Goal: Task Accomplishment & Management: Manage account settings

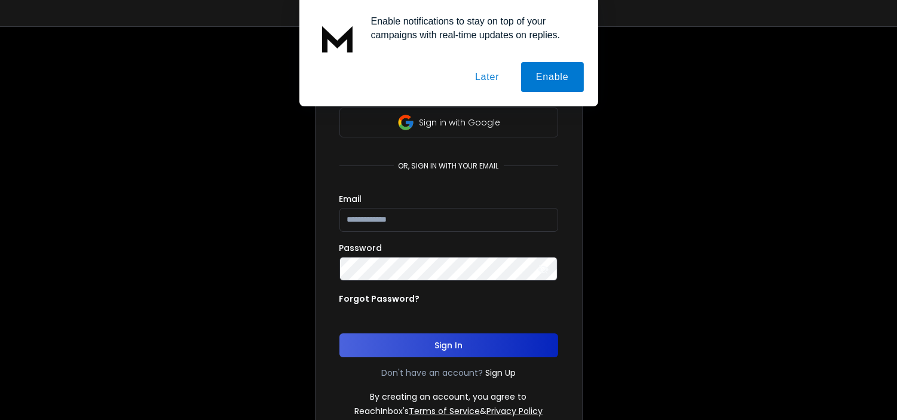
type input "**********"
click at [461, 348] on button "Sign In" at bounding box center [448, 345] width 219 height 24
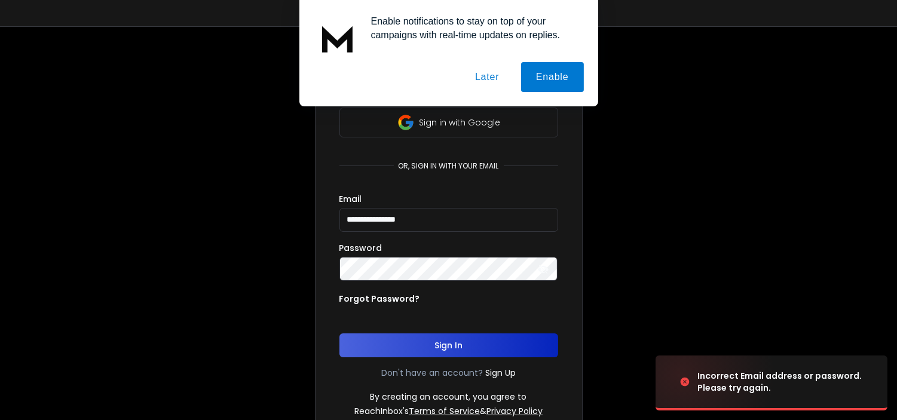
click at [491, 79] on button "Later" at bounding box center [487, 77] width 54 height 30
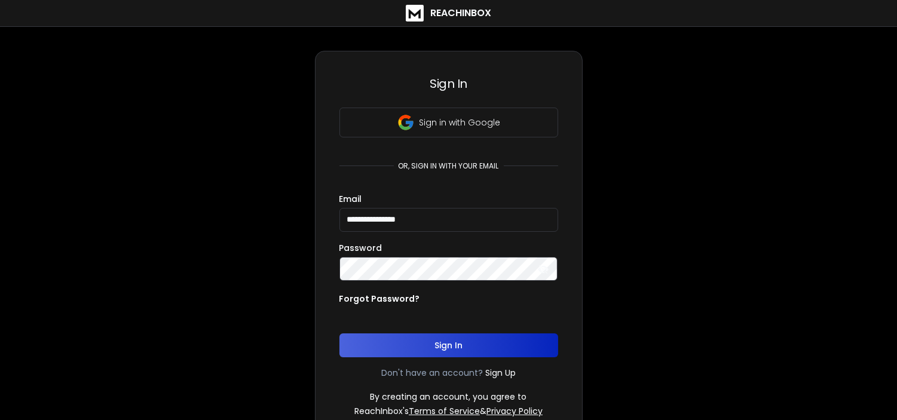
click at [465, 341] on button "Sign In" at bounding box center [448, 345] width 219 height 24
click at [542, 270] on icon at bounding box center [543, 269] width 11 height 11
click at [494, 343] on button "Sign In" at bounding box center [448, 345] width 219 height 24
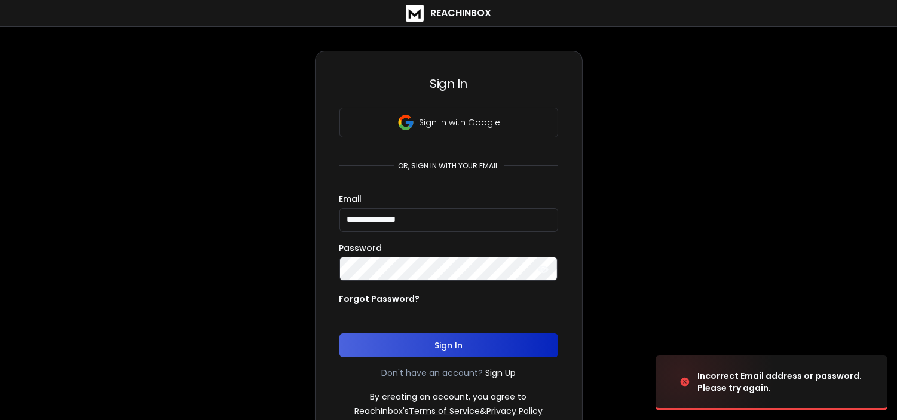
click at [494, 343] on button "Sign In" at bounding box center [448, 345] width 219 height 24
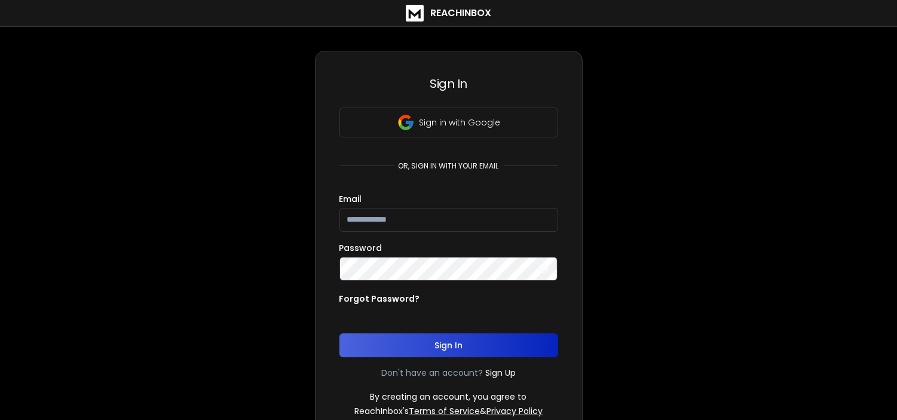
type input "**********"
click at [542, 269] on icon at bounding box center [542, 269] width 8 height 8
click at [461, 343] on button "Sign In" at bounding box center [448, 345] width 219 height 24
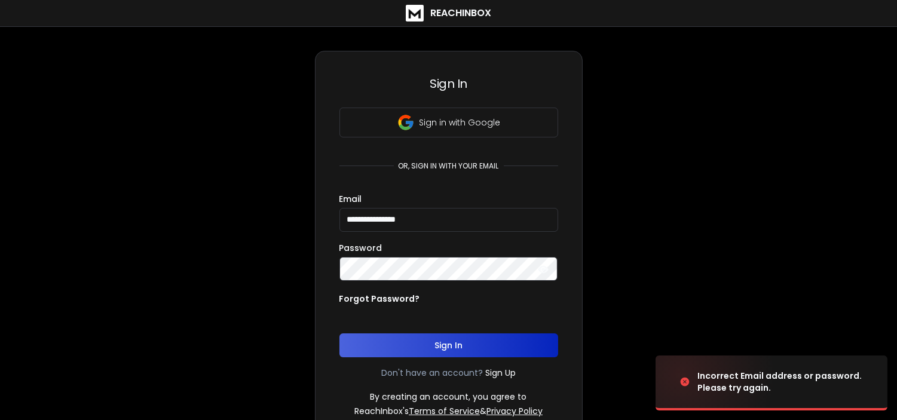
click at [461, 343] on button "Sign In" at bounding box center [448, 345] width 219 height 24
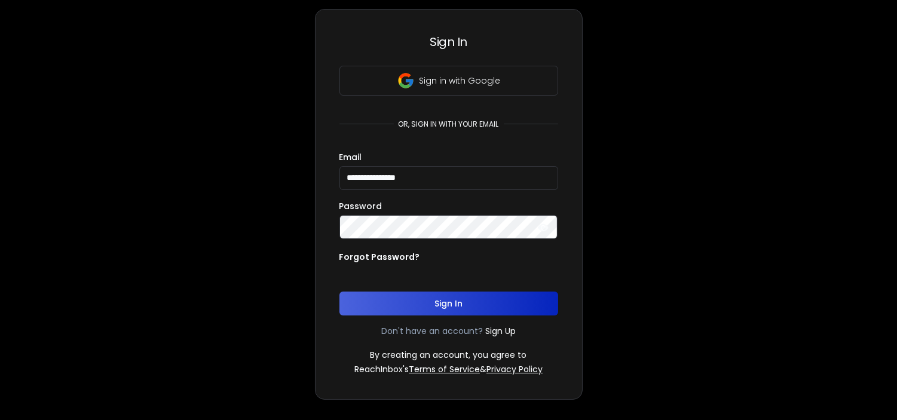
scroll to position [46, 0]
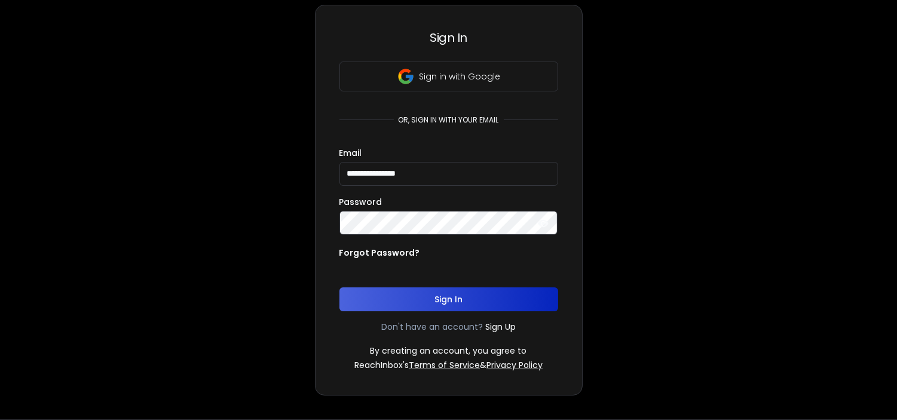
click at [470, 305] on button "Sign In" at bounding box center [448, 299] width 219 height 24
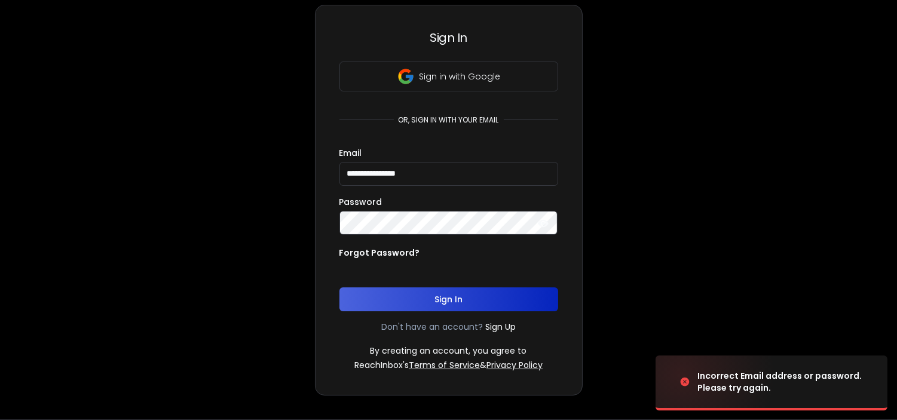
click at [470, 305] on button "Sign In" at bounding box center [448, 299] width 219 height 24
click at [470, 305] on div "Sign In Sign Up" at bounding box center [448, 299] width 219 height 24
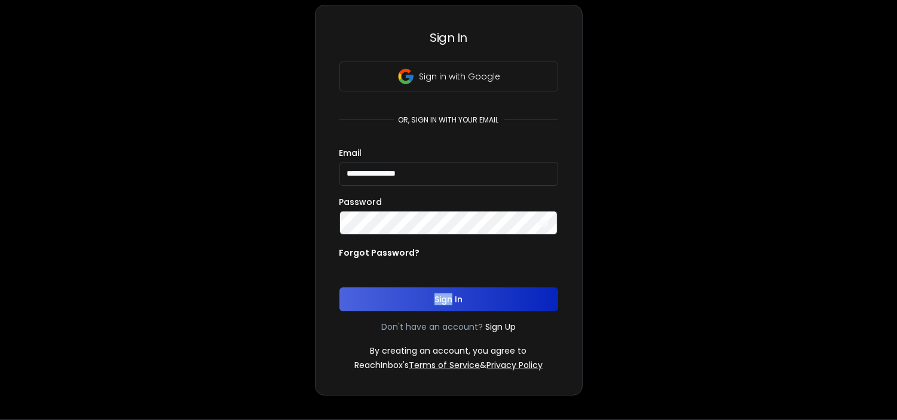
click at [499, 300] on button "Sign In" at bounding box center [448, 299] width 219 height 24
